Goal: Task Accomplishment & Management: Manage account settings

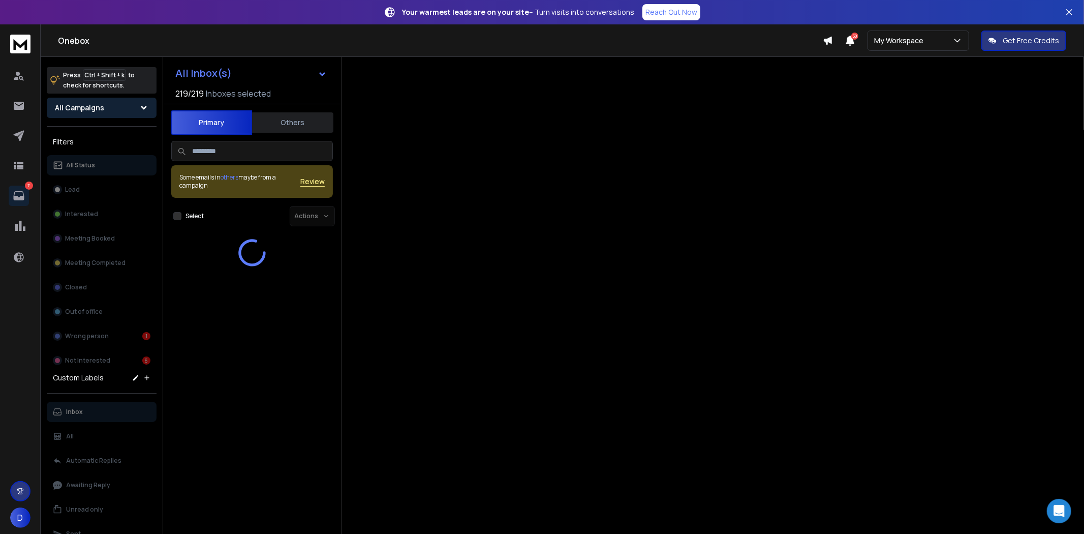
click at [115, 104] on button "All Campaigns" at bounding box center [102, 108] width 110 height 20
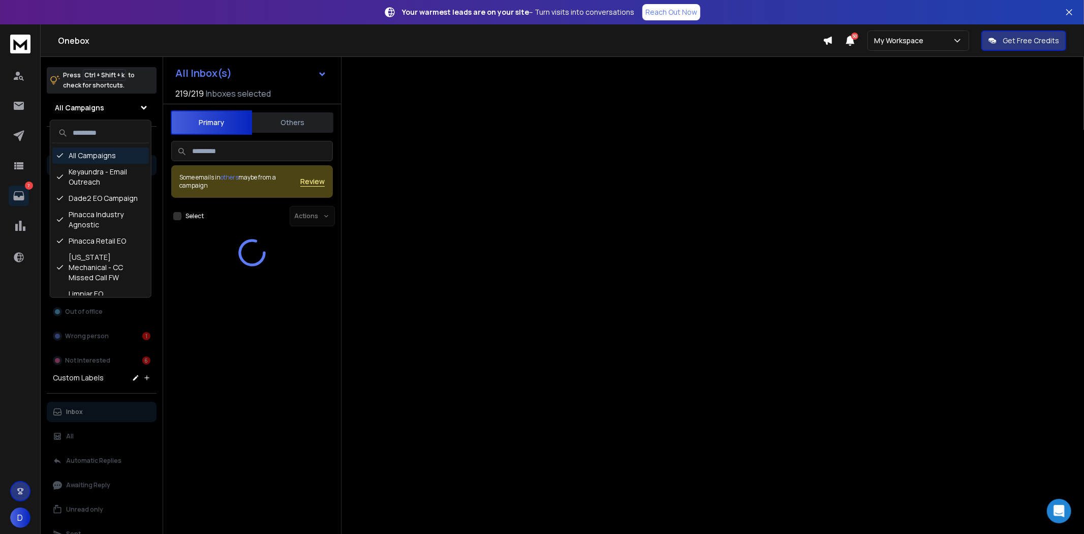
click at [77, 153] on div "All Campaigns" at bounding box center [100, 155] width 97 height 16
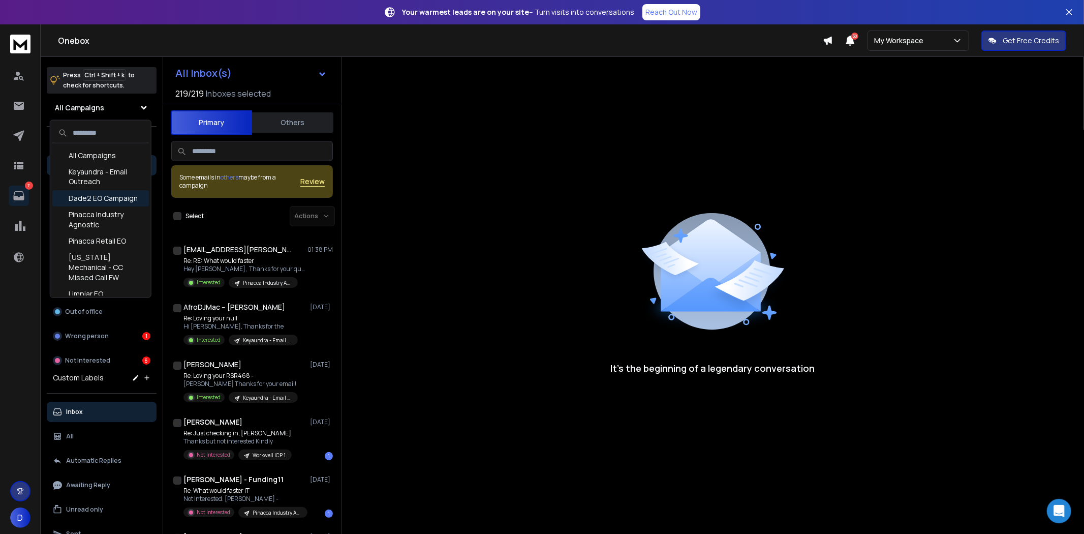
click at [82, 196] on div "Dade2 EO Campaign" at bounding box center [100, 198] width 97 height 16
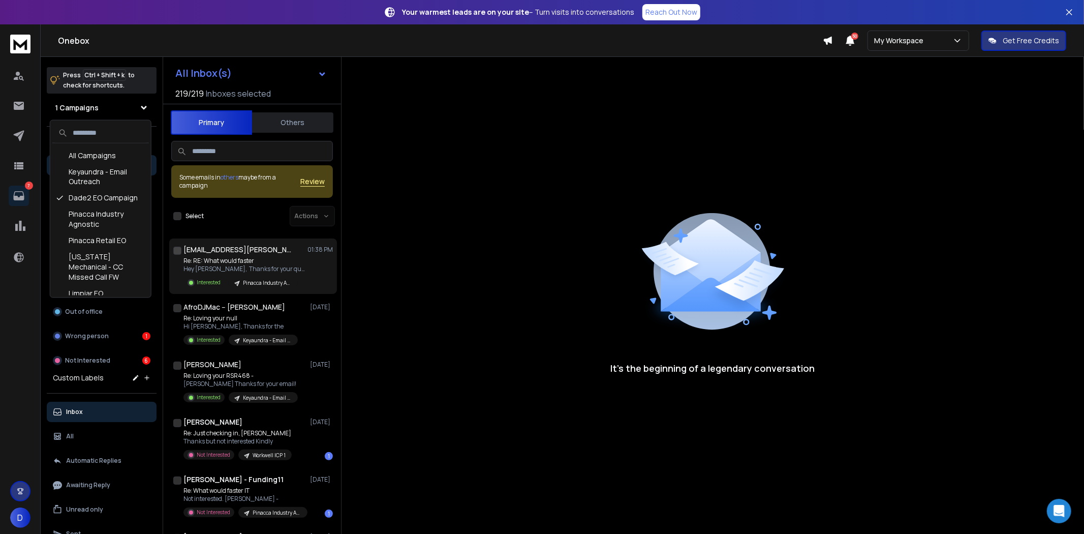
click at [263, 261] on p "Re: RE: What would faster" at bounding box center [245, 261] width 122 height 8
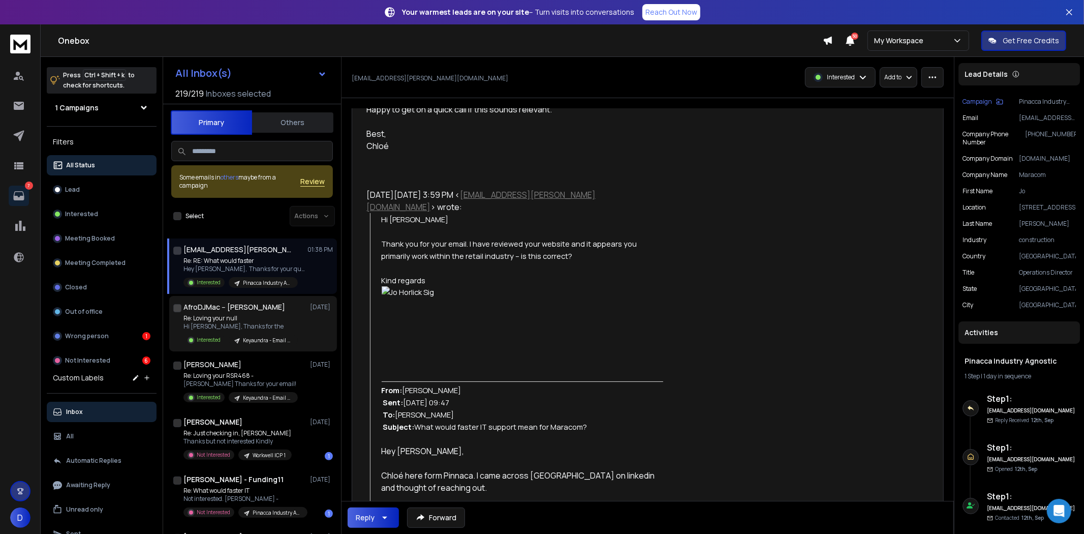
click at [250, 307] on h1 "AfroDJMac -- [PERSON_NAME]" at bounding box center [235, 307] width 102 height 10
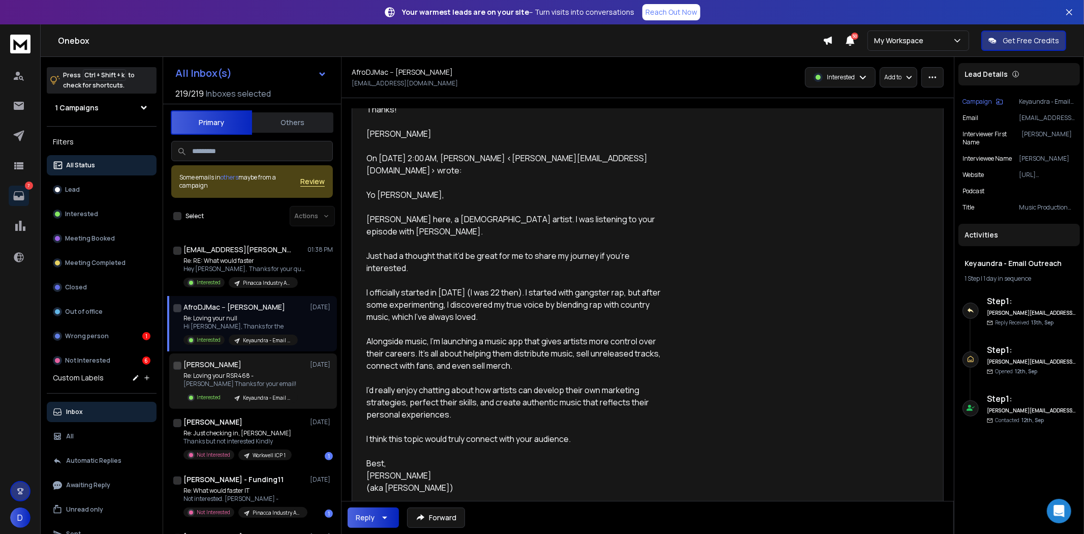
click at [222, 370] on div "[PERSON_NAME] [DATE] Re: Loving your RSR468 - [PERSON_NAME] Thanks for your ema…" at bounding box center [258, 380] width 149 height 43
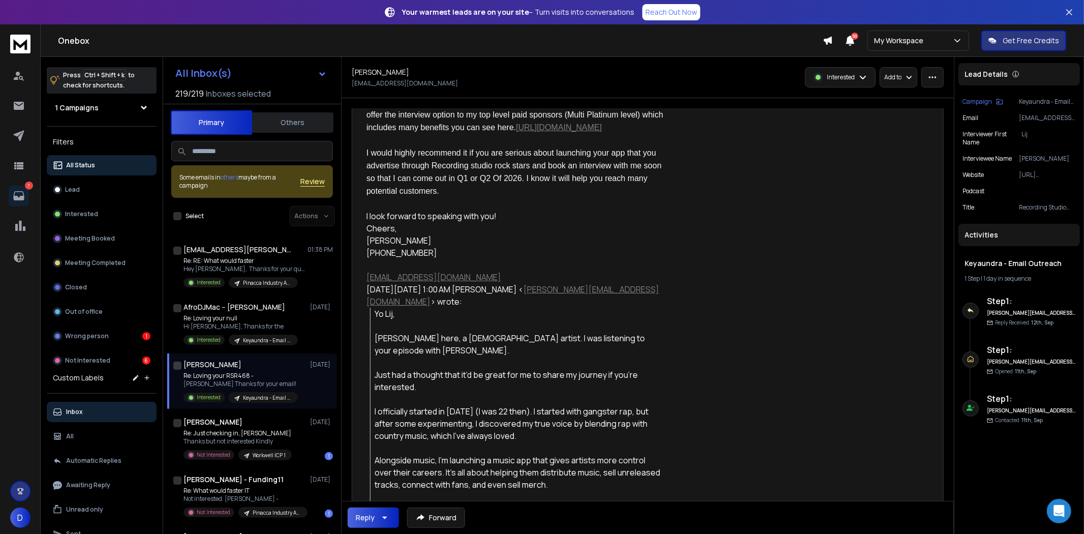
click at [87, 164] on p "All Status" at bounding box center [80, 165] width 29 height 8
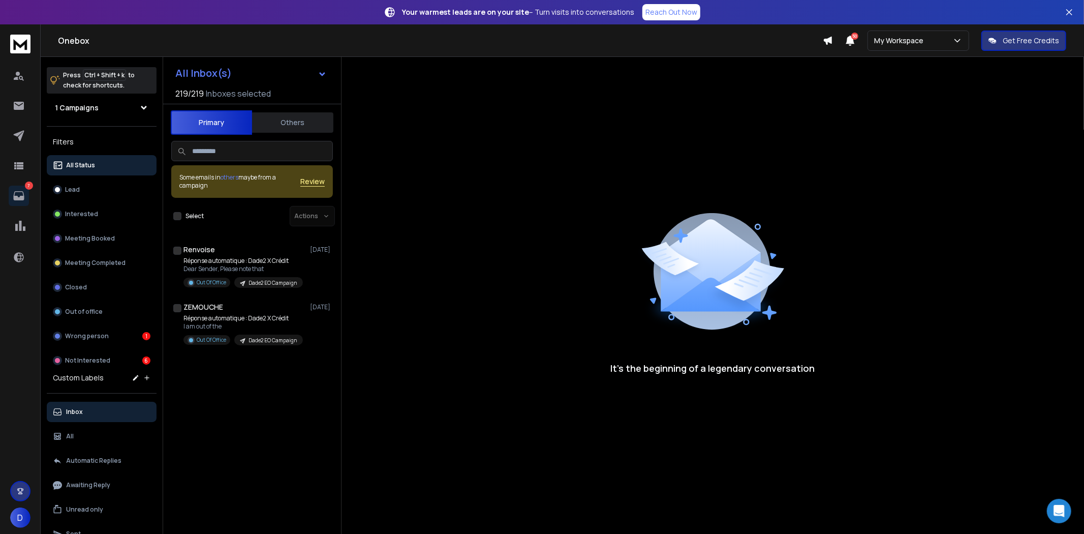
click at [109, 163] on button "All Status" at bounding box center [102, 165] width 110 height 20
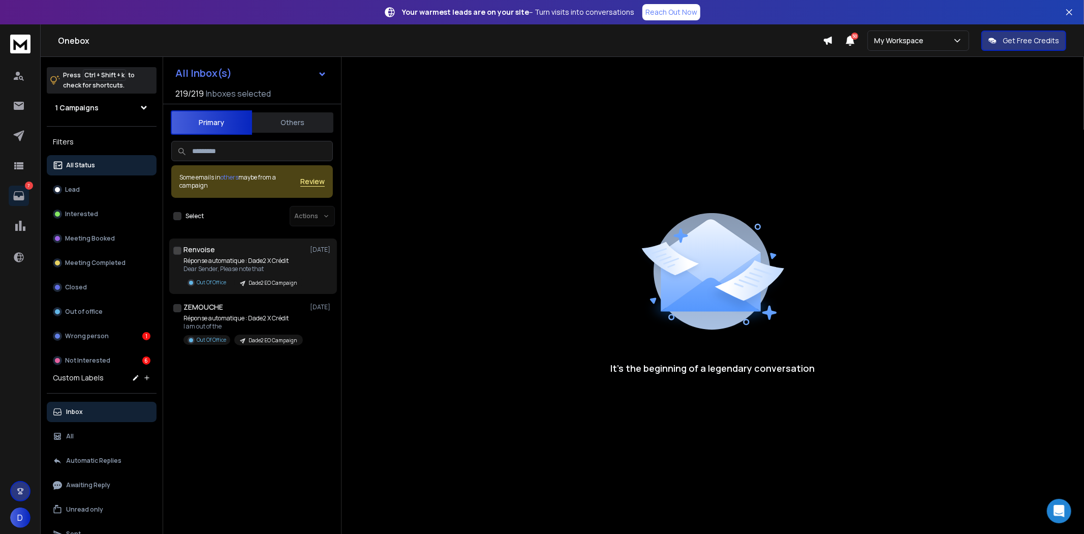
click at [231, 246] on div "Renvoise [DATE]" at bounding box center [258, 250] width 149 height 10
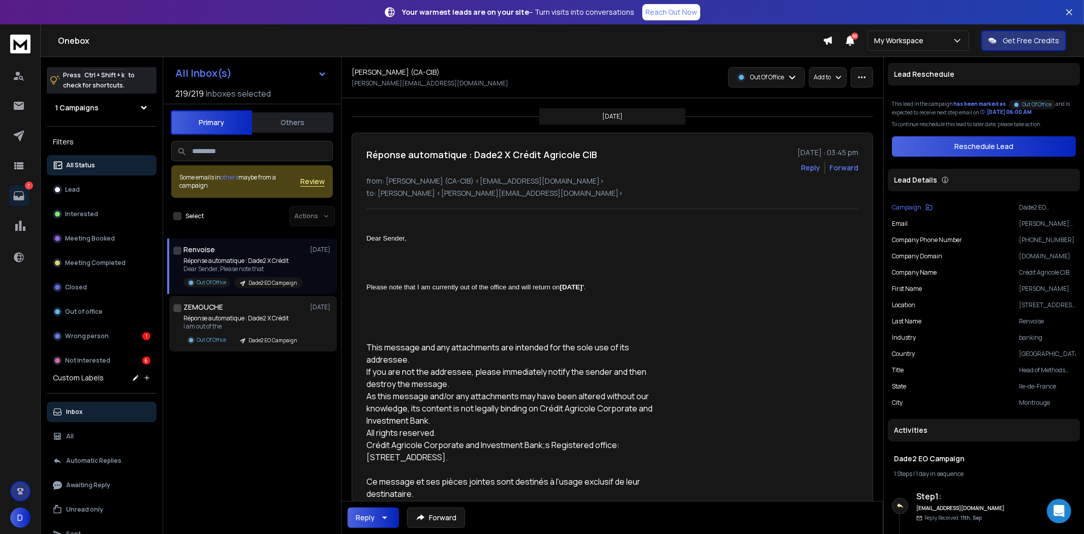
click at [224, 308] on div "ZEMOUCHE [DATE]" at bounding box center [258, 307] width 149 height 10
